Goal: Communication & Community: Answer question/provide support

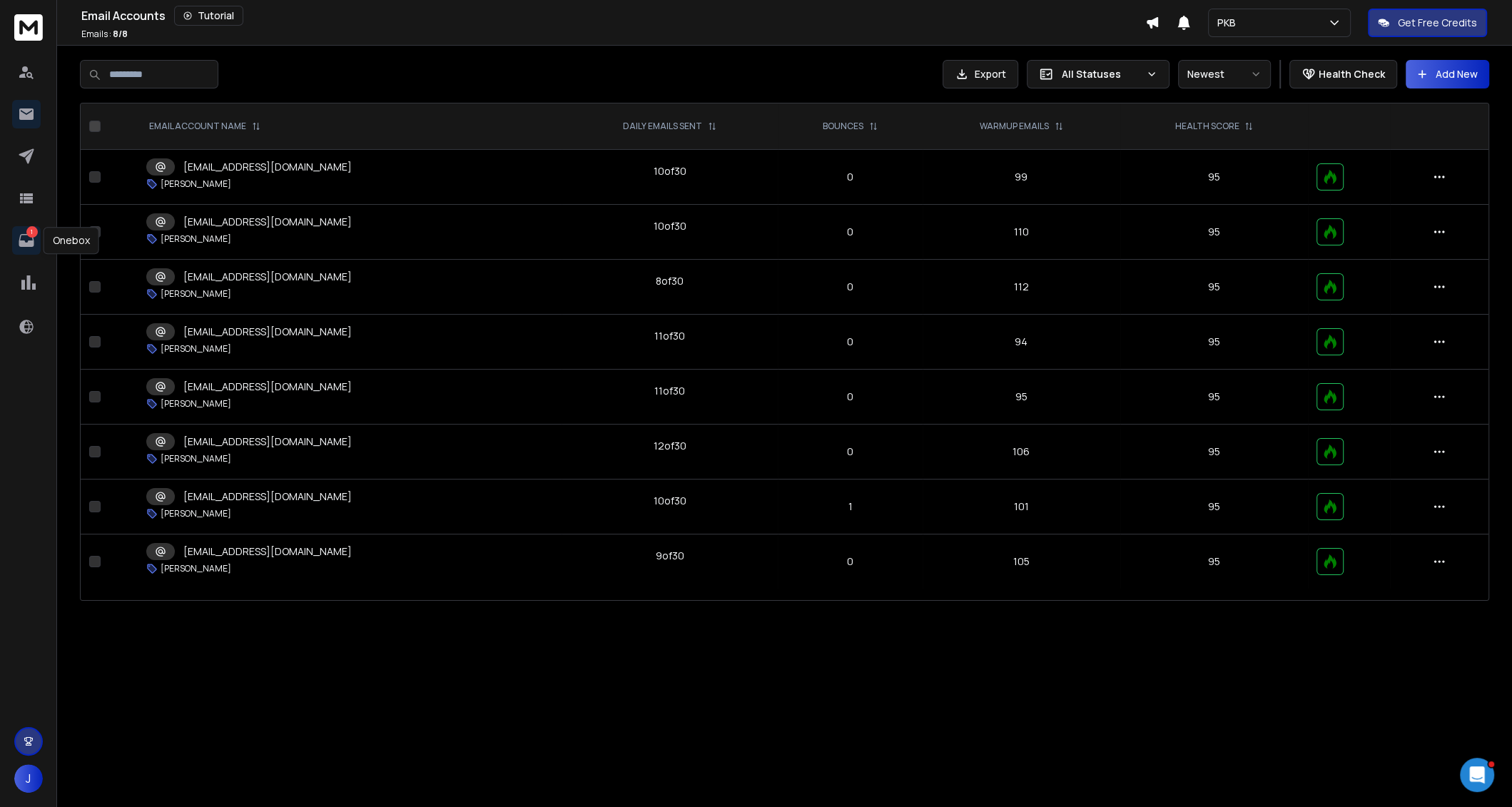
click at [28, 241] on icon at bounding box center [26, 240] width 15 height 13
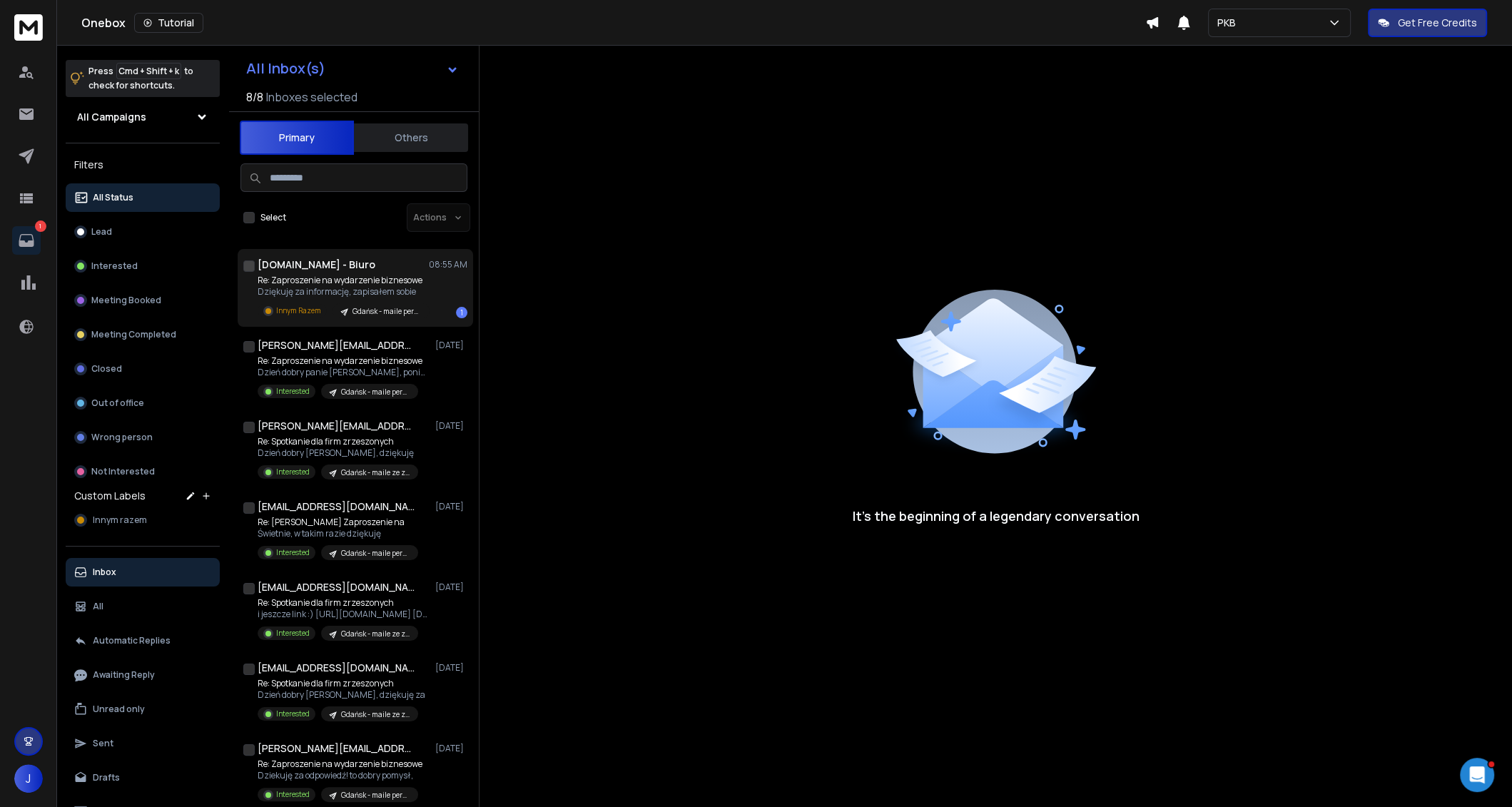
click at [428, 292] on div "Re: Zaproszenie na wydarzenie biznesowe Dziękuję za informację, zapisałem sobie…" at bounding box center [362, 297] width 210 height 44
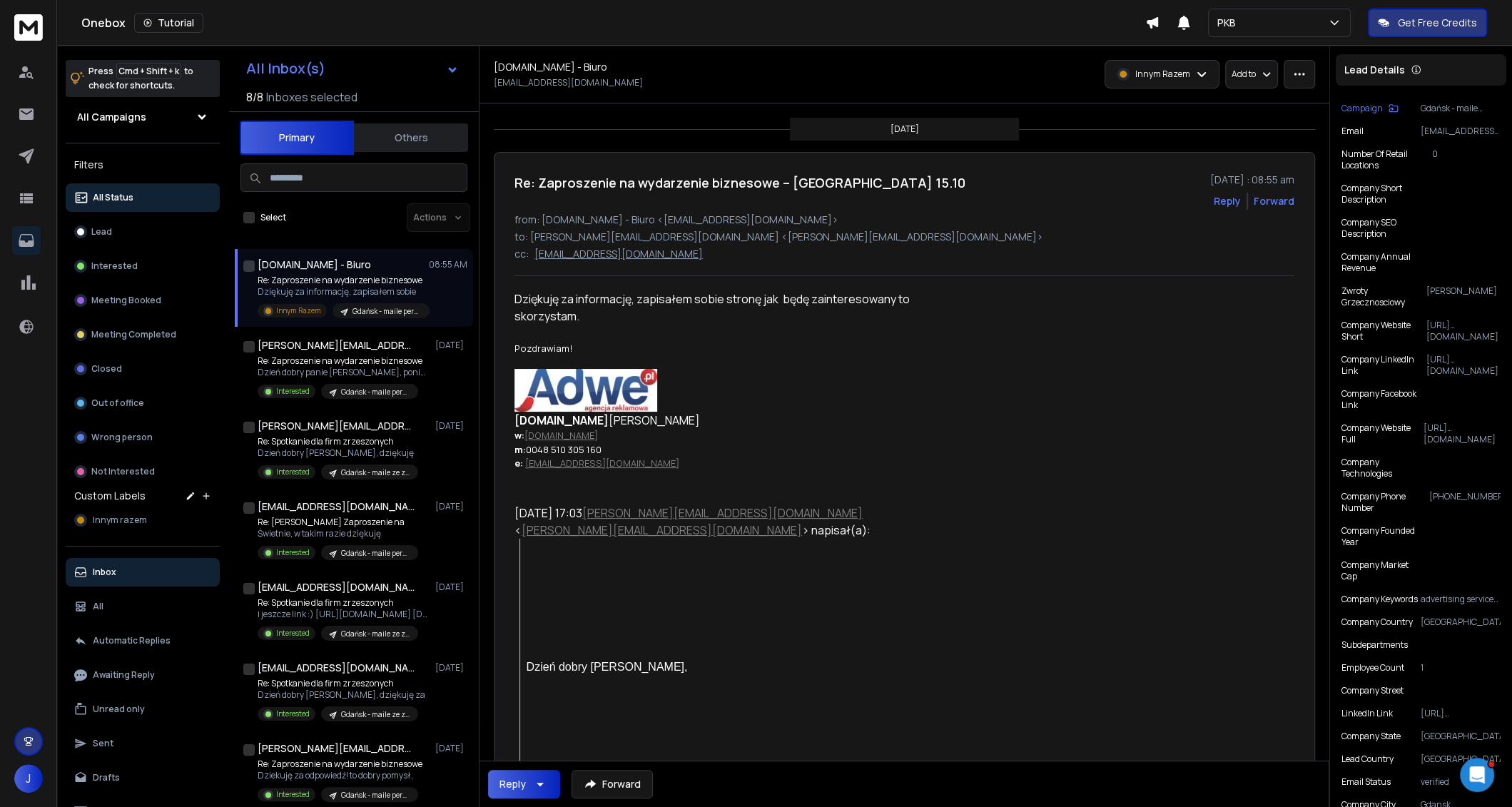
click at [541, 788] on icon "button" at bounding box center [539, 784] width 17 height 17
click at [510, 716] on div "Reply" at bounding box center [517, 720] width 45 height 15
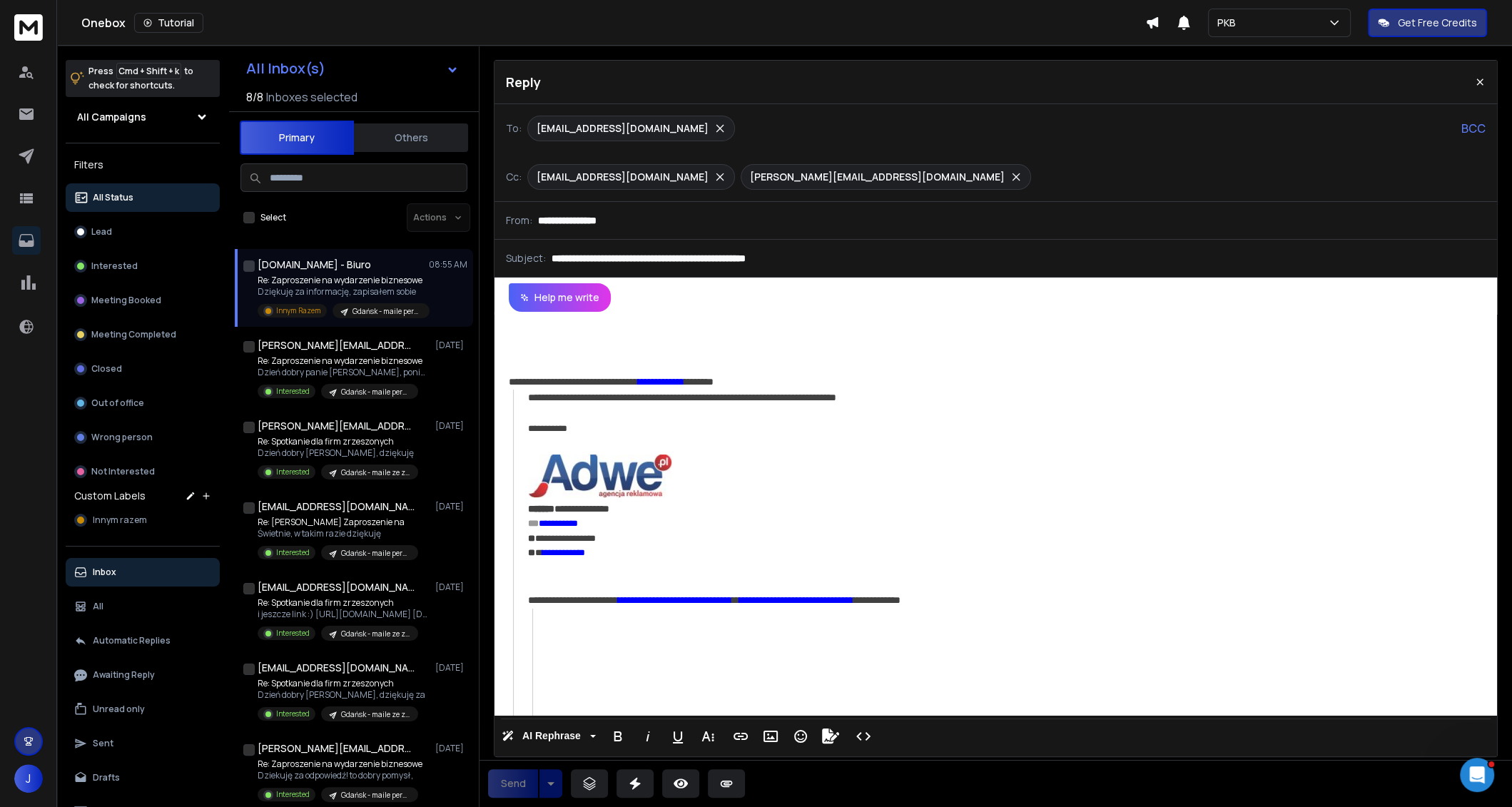
click at [714, 177] on icon at bounding box center [720, 177] width 12 height 12
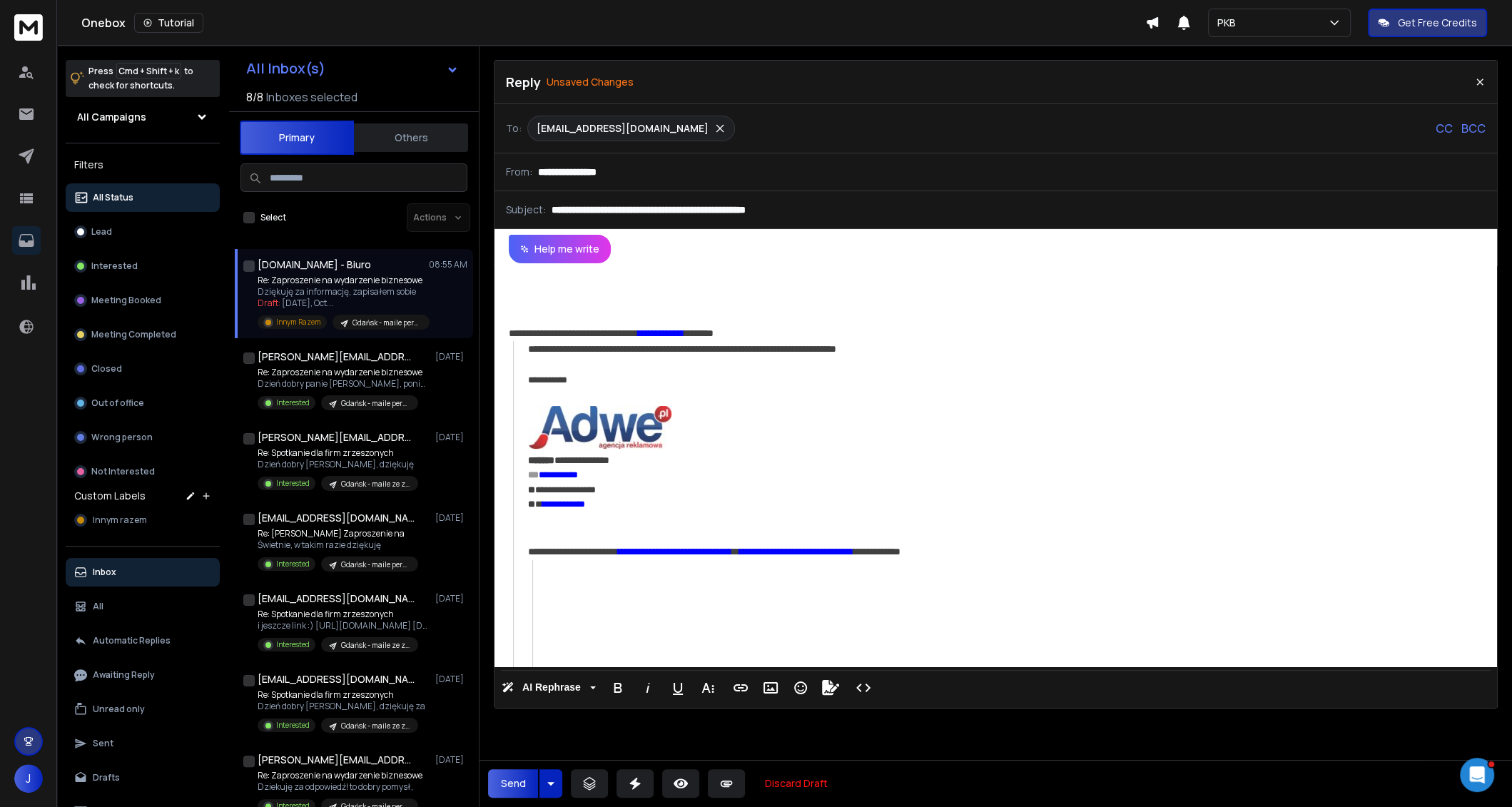
click at [690, 328] on div "**********" at bounding box center [996, 465] width 1003 height 404
click at [664, 284] on div at bounding box center [995, 285] width 974 height 15
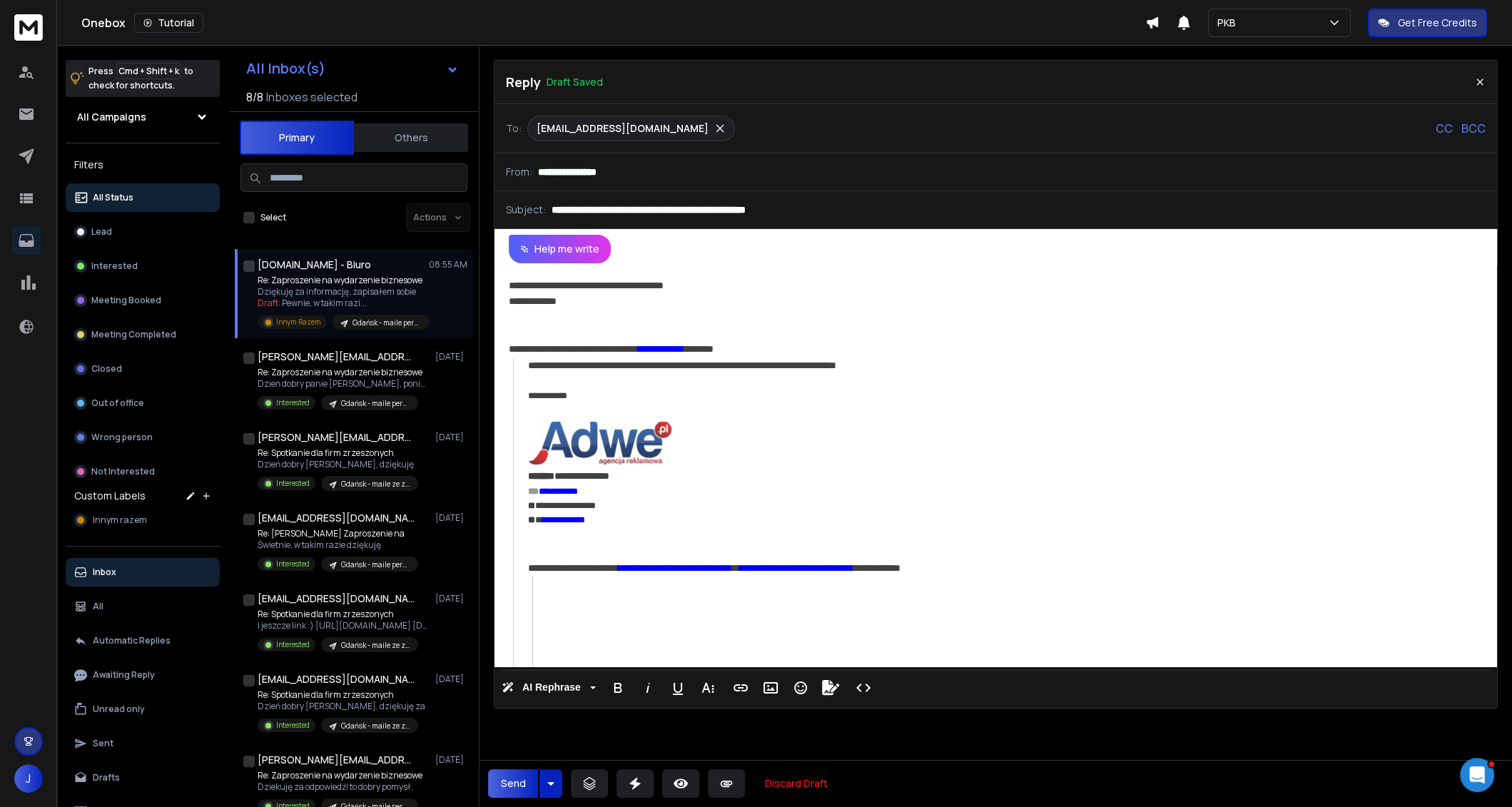
click at [530, 782] on button "Send" at bounding box center [513, 783] width 50 height 29
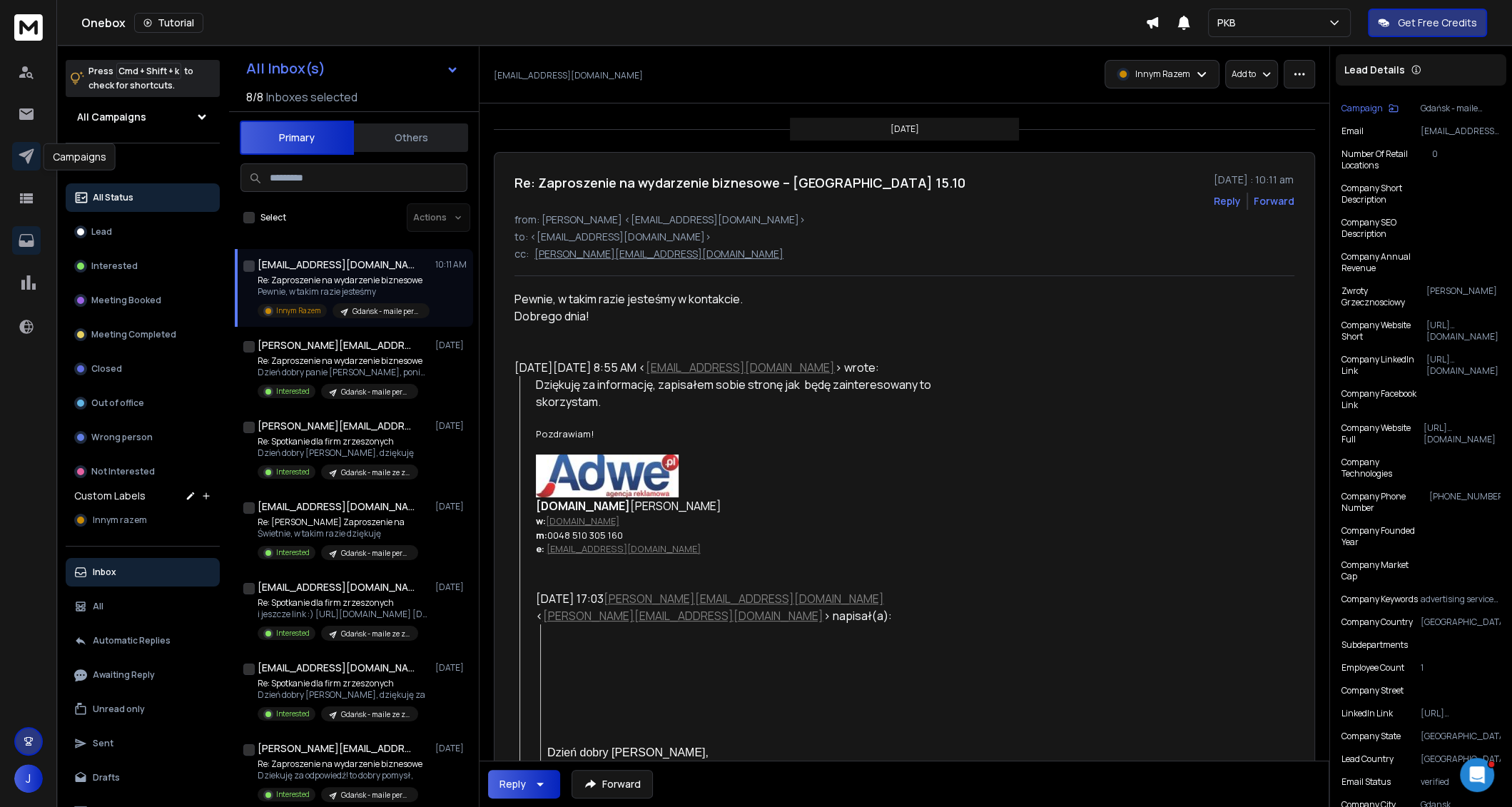
click at [34, 154] on icon at bounding box center [26, 156] width 17 height 17
